Goal: Task Accomplishment & Management: Use online tool/utility

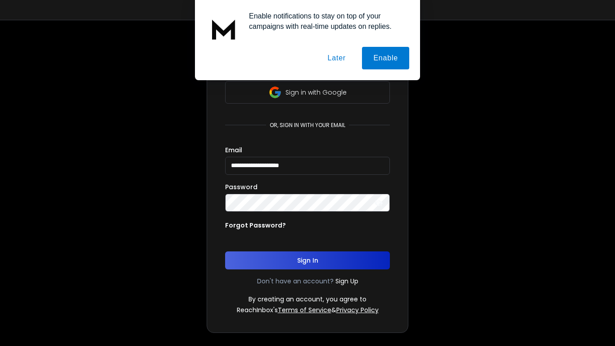
type input "**********"
click at [307, 260] on button "Sign In" at bounding box center [307, 260] width 165 height 18
